Goal: Information Seeking & Learning: Check status

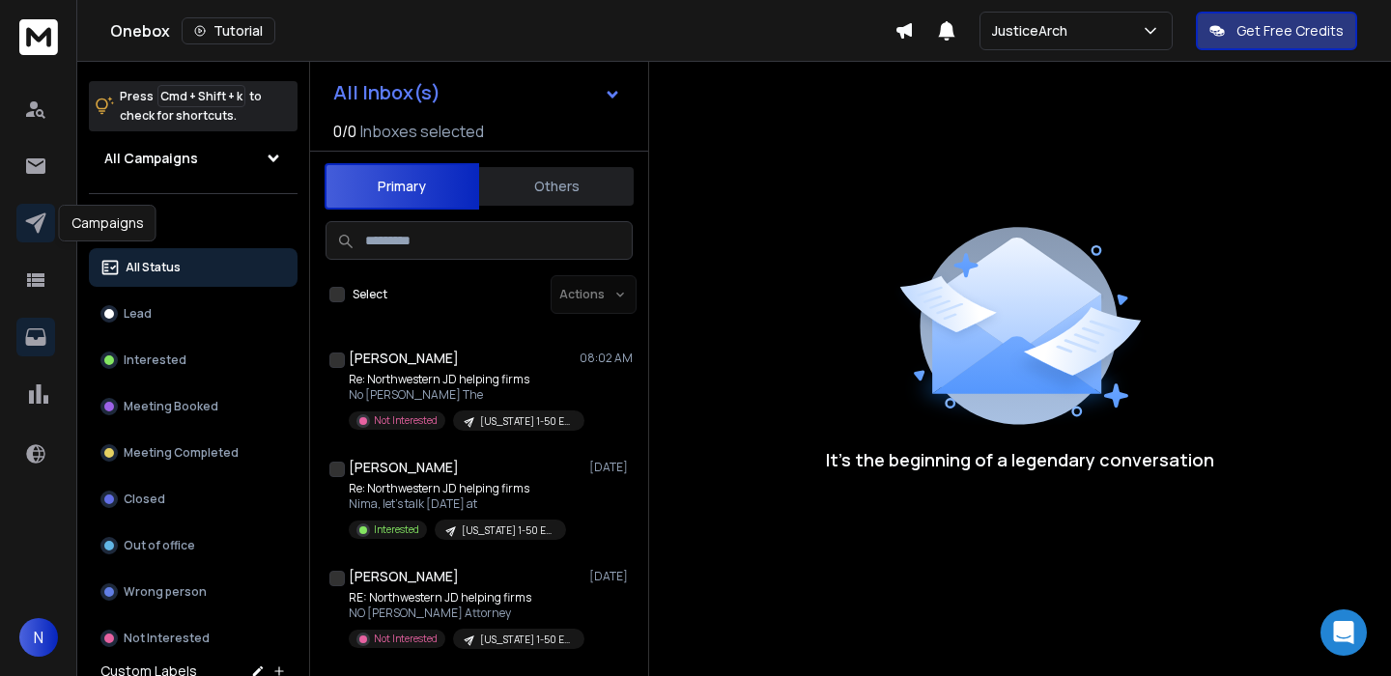
click at [39, 213] on icon at bounding box center [35, 223] width 23 height 23
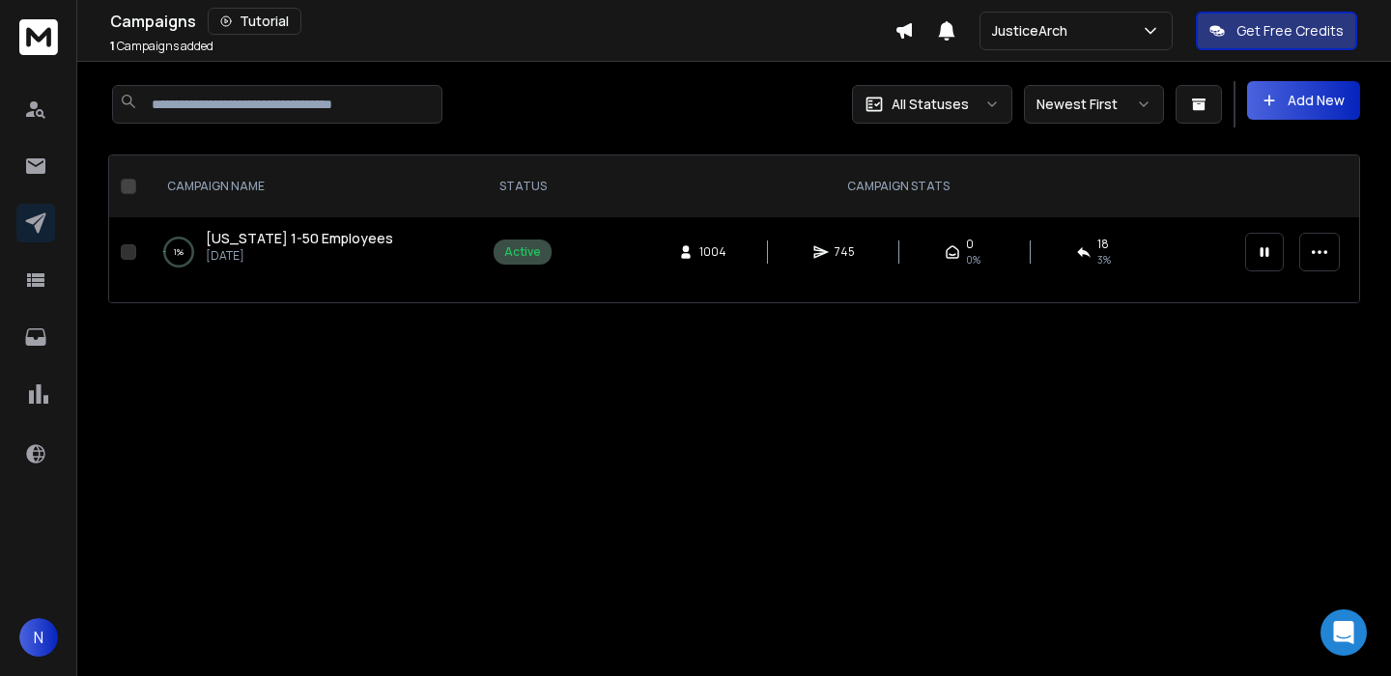
scroll to position [1, 0]
click at [615, 258] on div "1004 745 0 0% 18 3 %" at bounding box center [898, 251] width 647 height 31
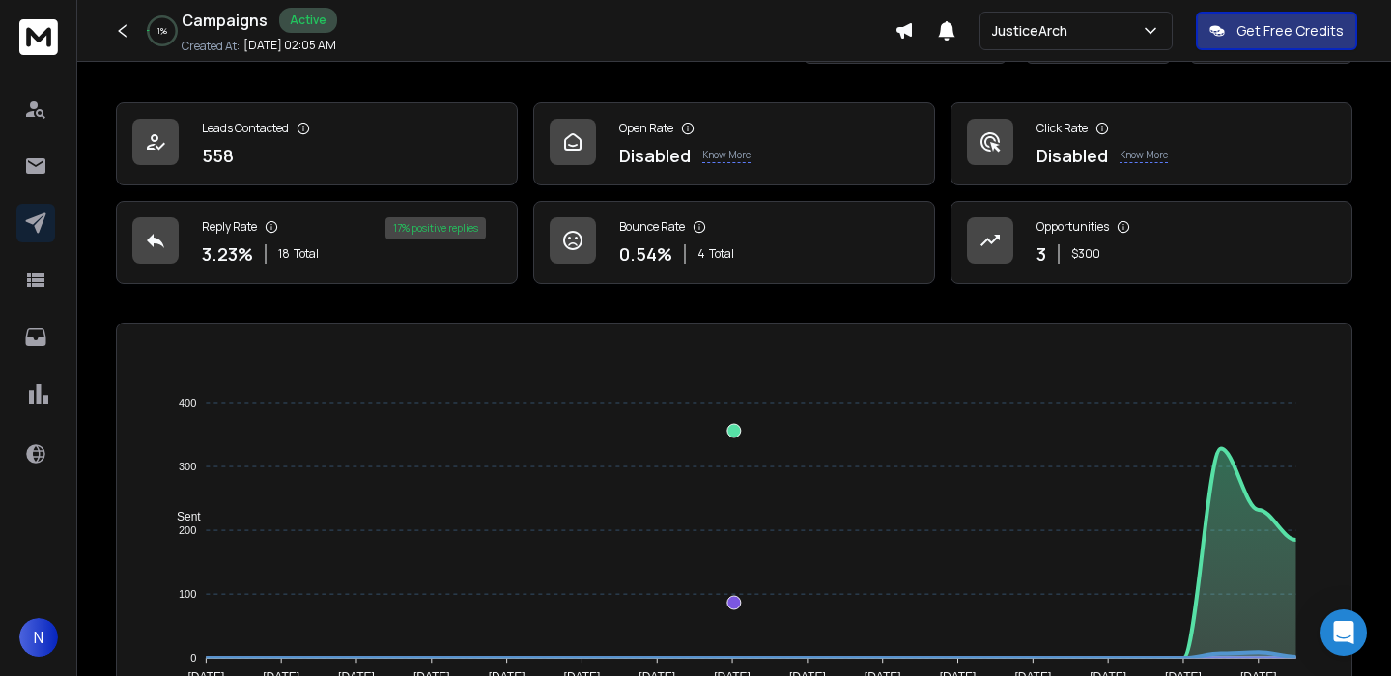
scroll to position [163, 0]
click at [43, 179] on link at bounding box center [35, 166] width 39 height 39
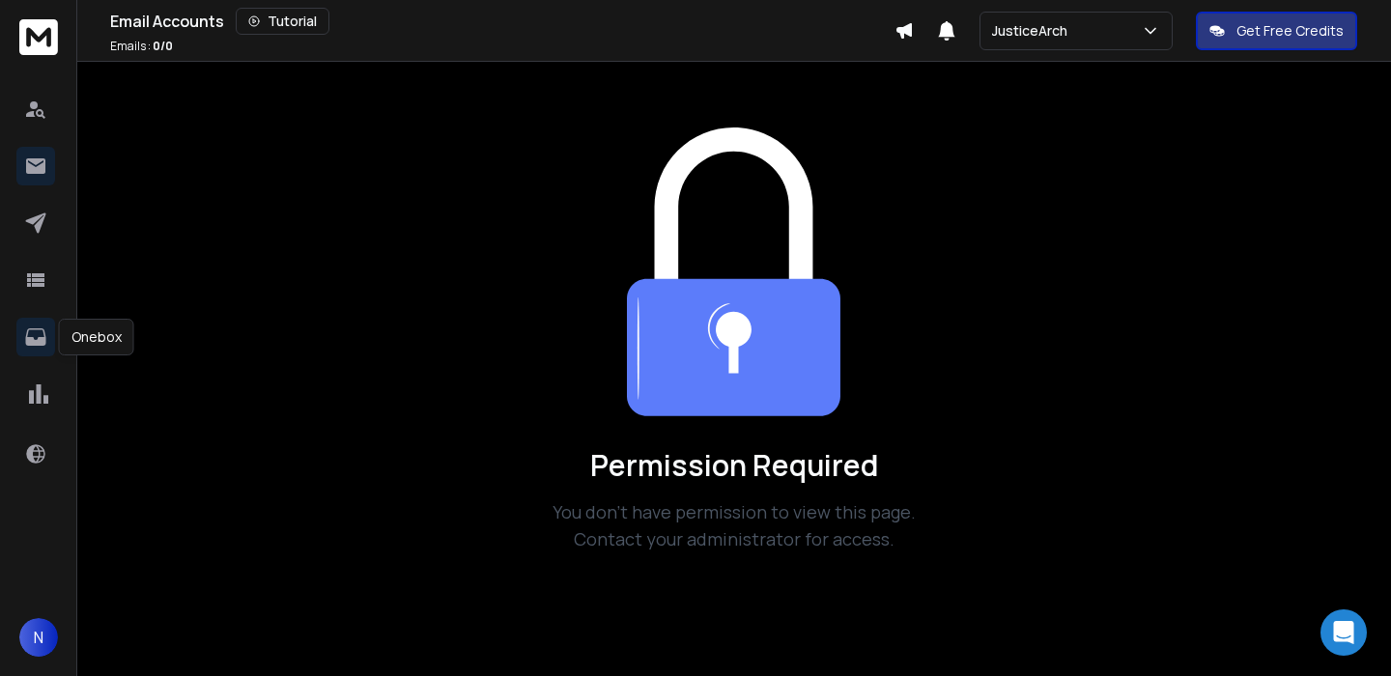
click at [46, 348] on link at bounding box center [35, 337] width 39 height 39
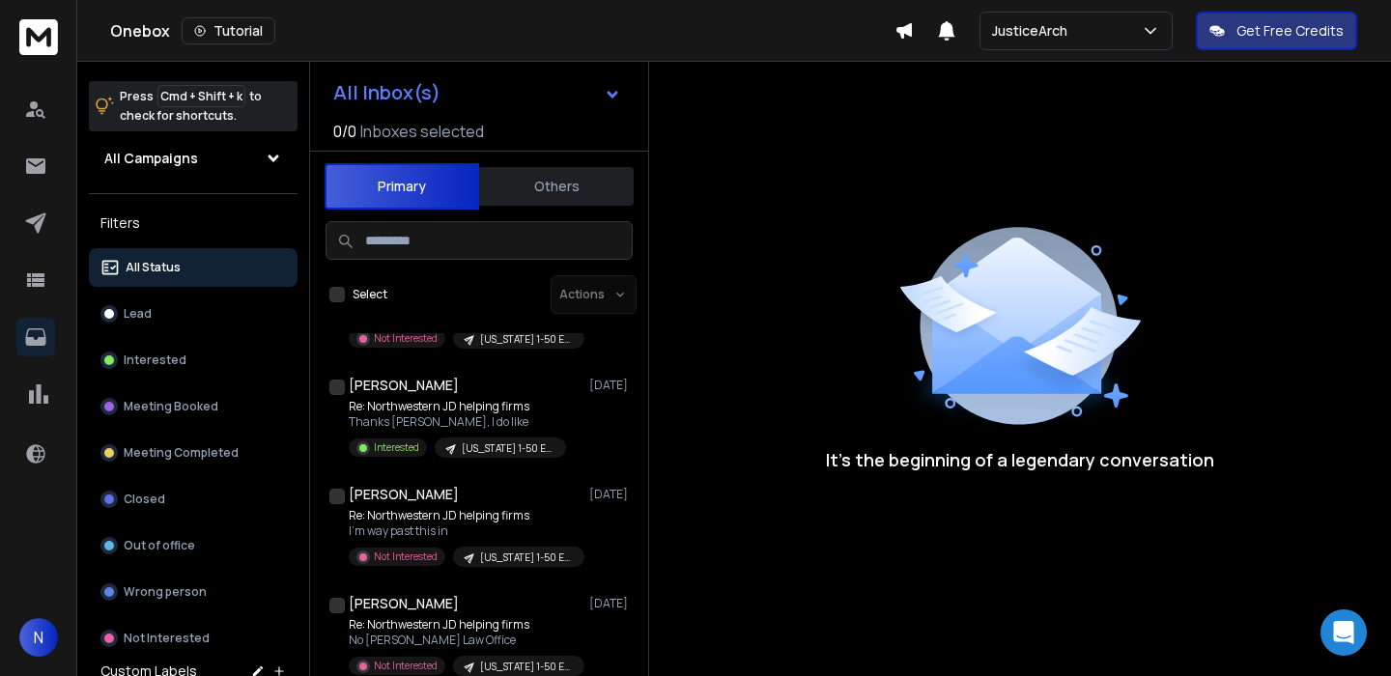
scroll to position [301, 0]
click at [36, 169] on icon at bounding box center [35, 165] width 19 height 15
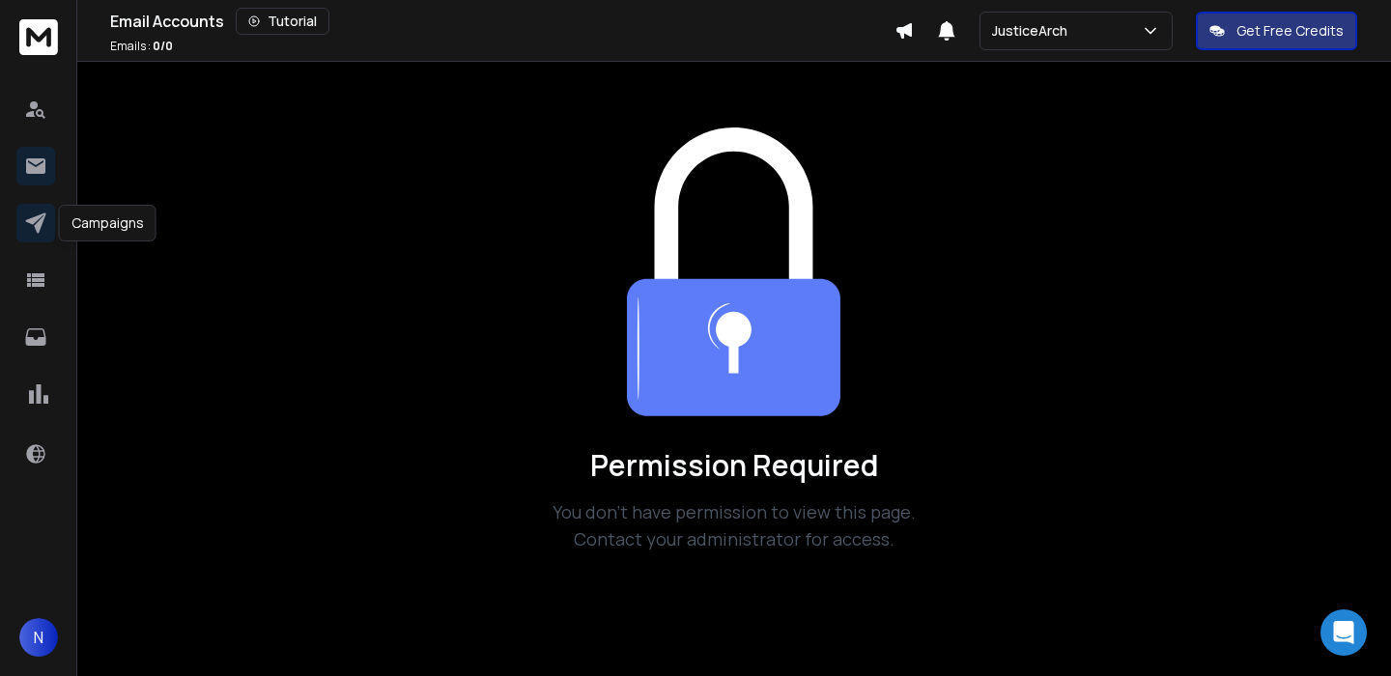
click at [36, 238] on link at bounding box center [35, 223] width 39 height 39
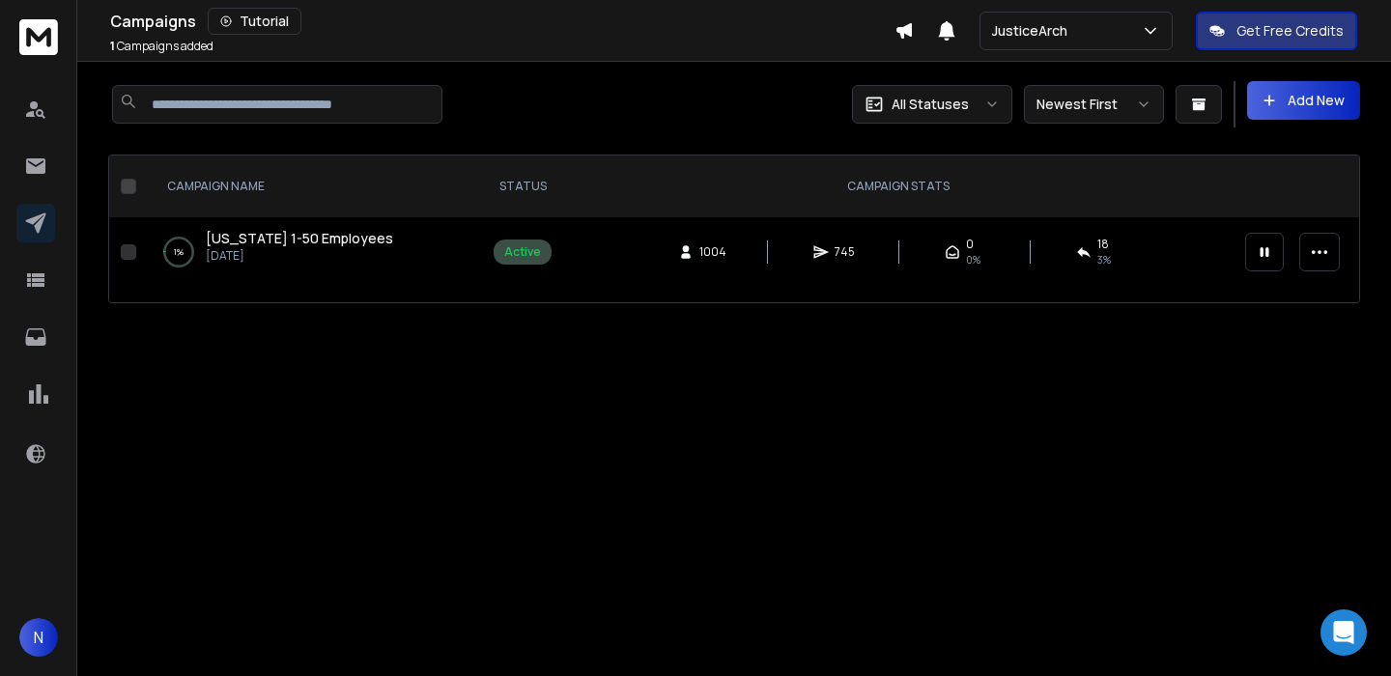
click at [638, 260] on div "1004 745 0 0% 18 3 %" at bounding box center [898, 252] width 647 height 31
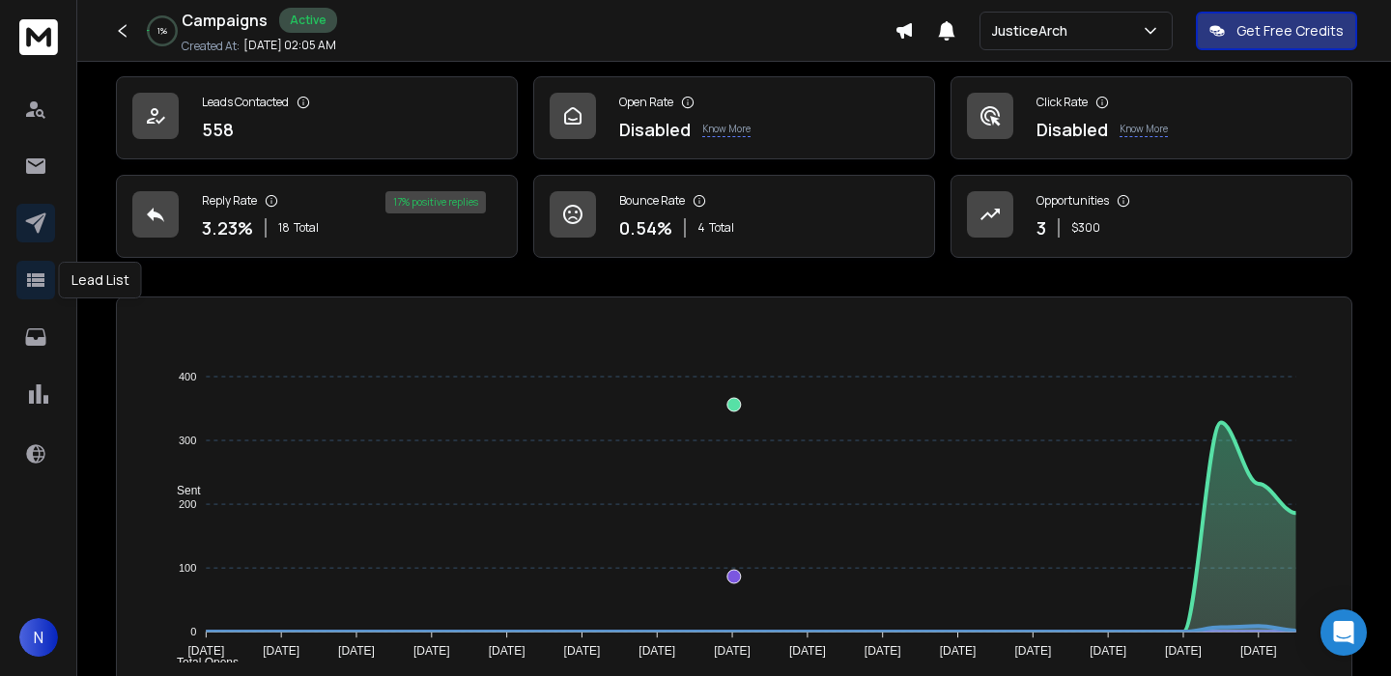
scroll to position [199, 0]
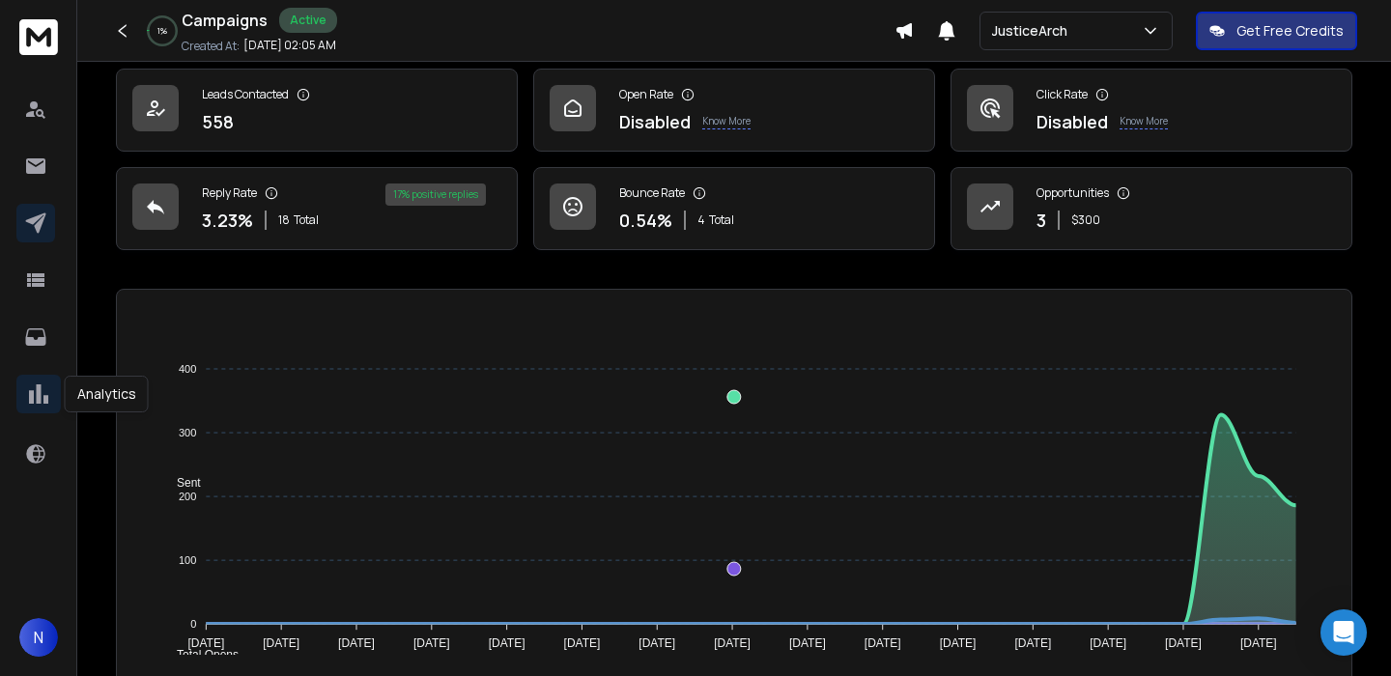
click at [40, 399] on icon at bounding box center [38, 393] width 19 height 19
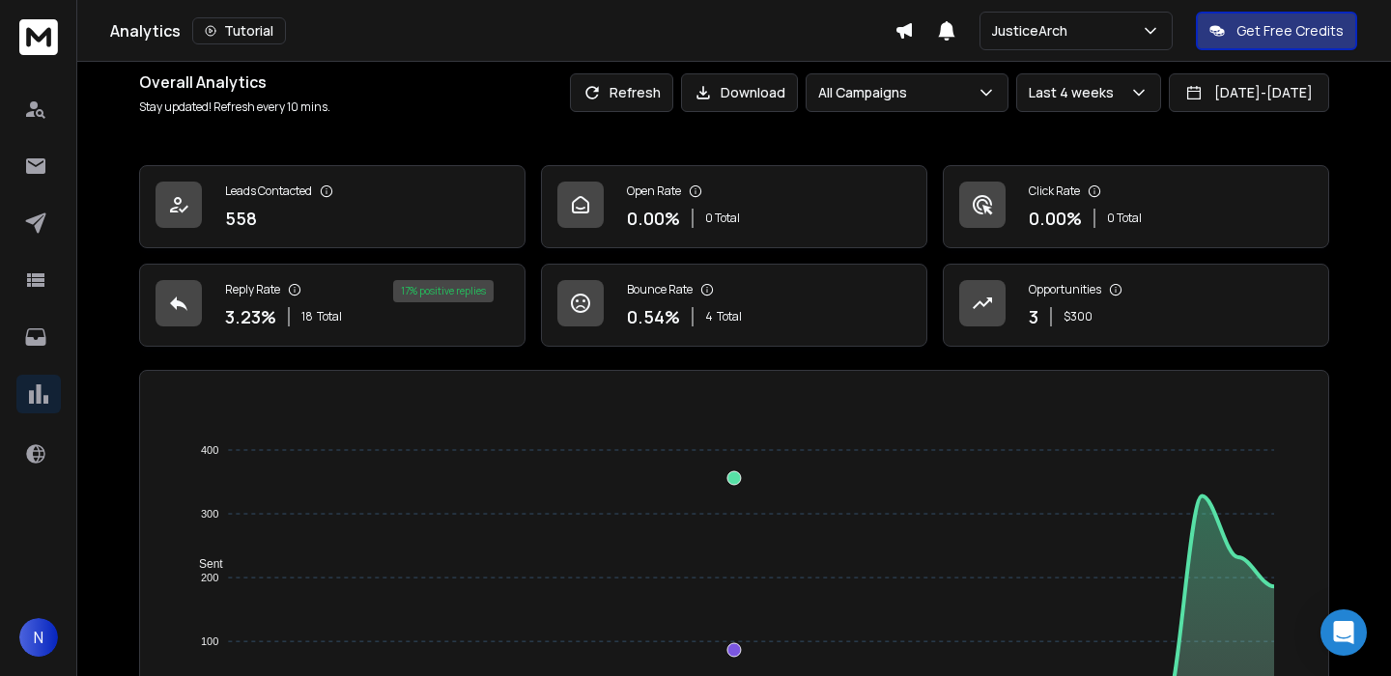
scroll to position [12, 0]
click at [35, 353] on link at bounding box center [35, 337] width 39 height 39
